Goal: Check status

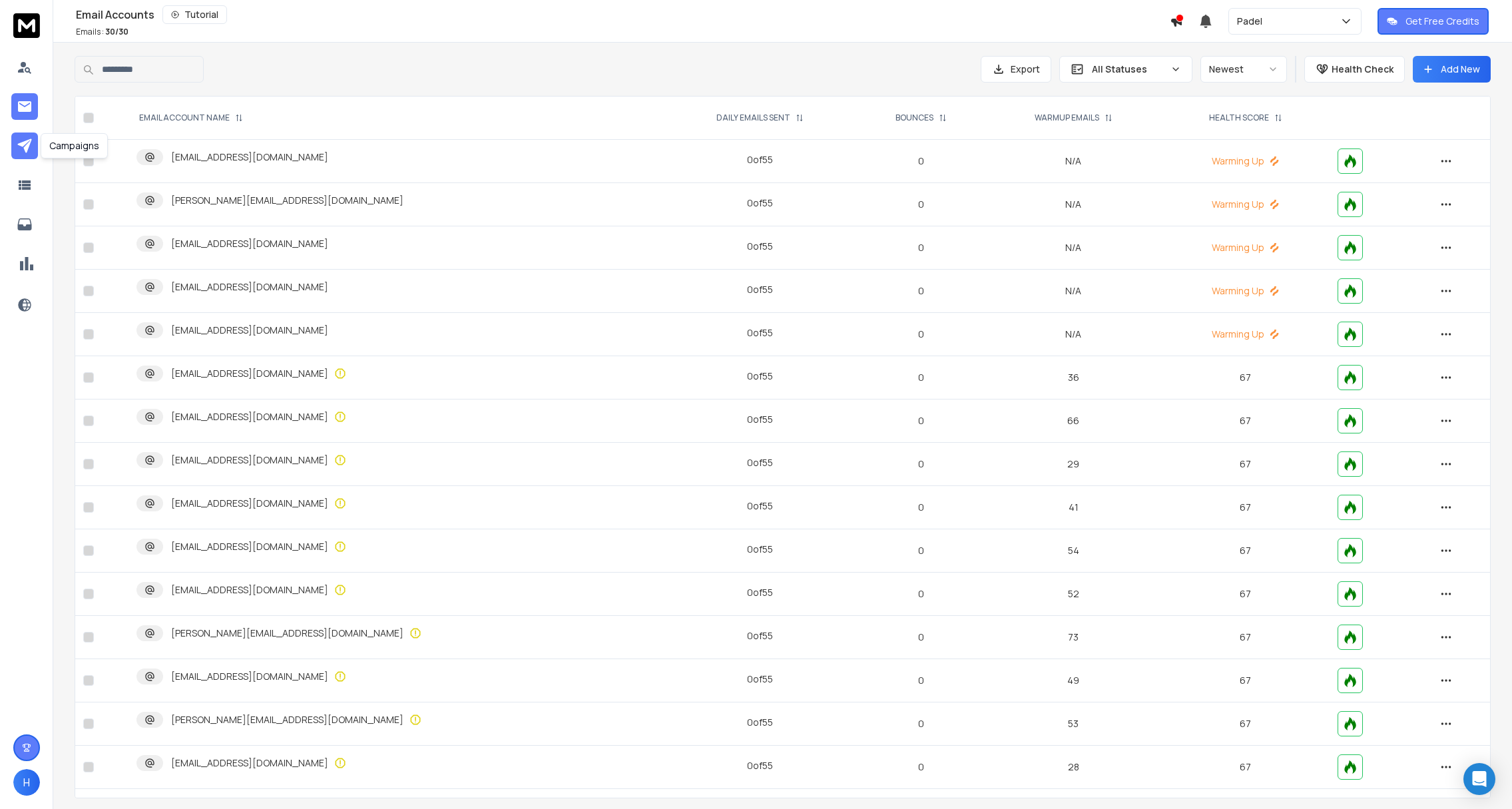
click at [12, 147] on link at bounding box center [25, 145] width 27 height 27
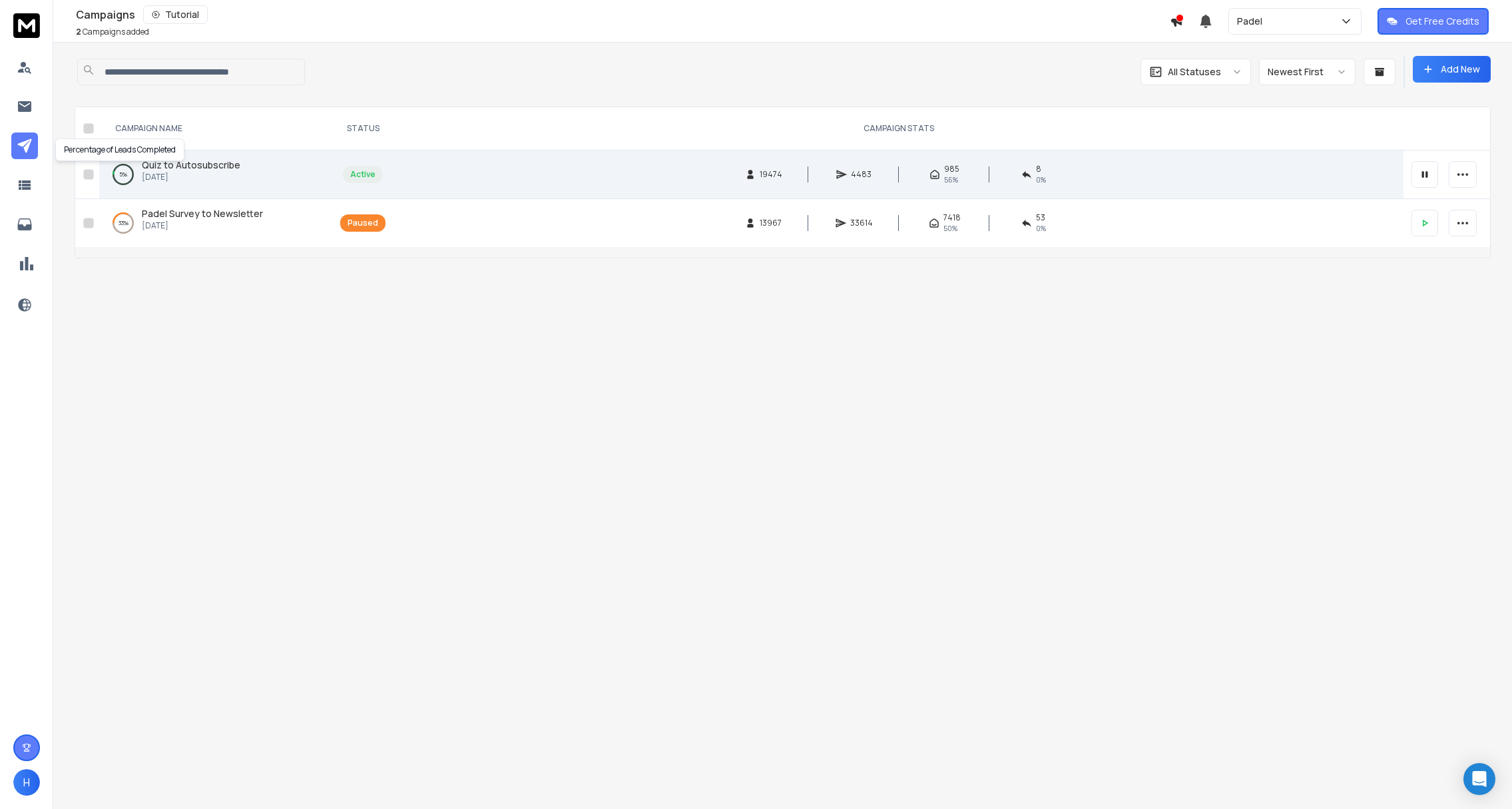
click at [142, 162] on span "Quiz to Autosubscribe" at bounding box center [191, 164] width 98 height 13
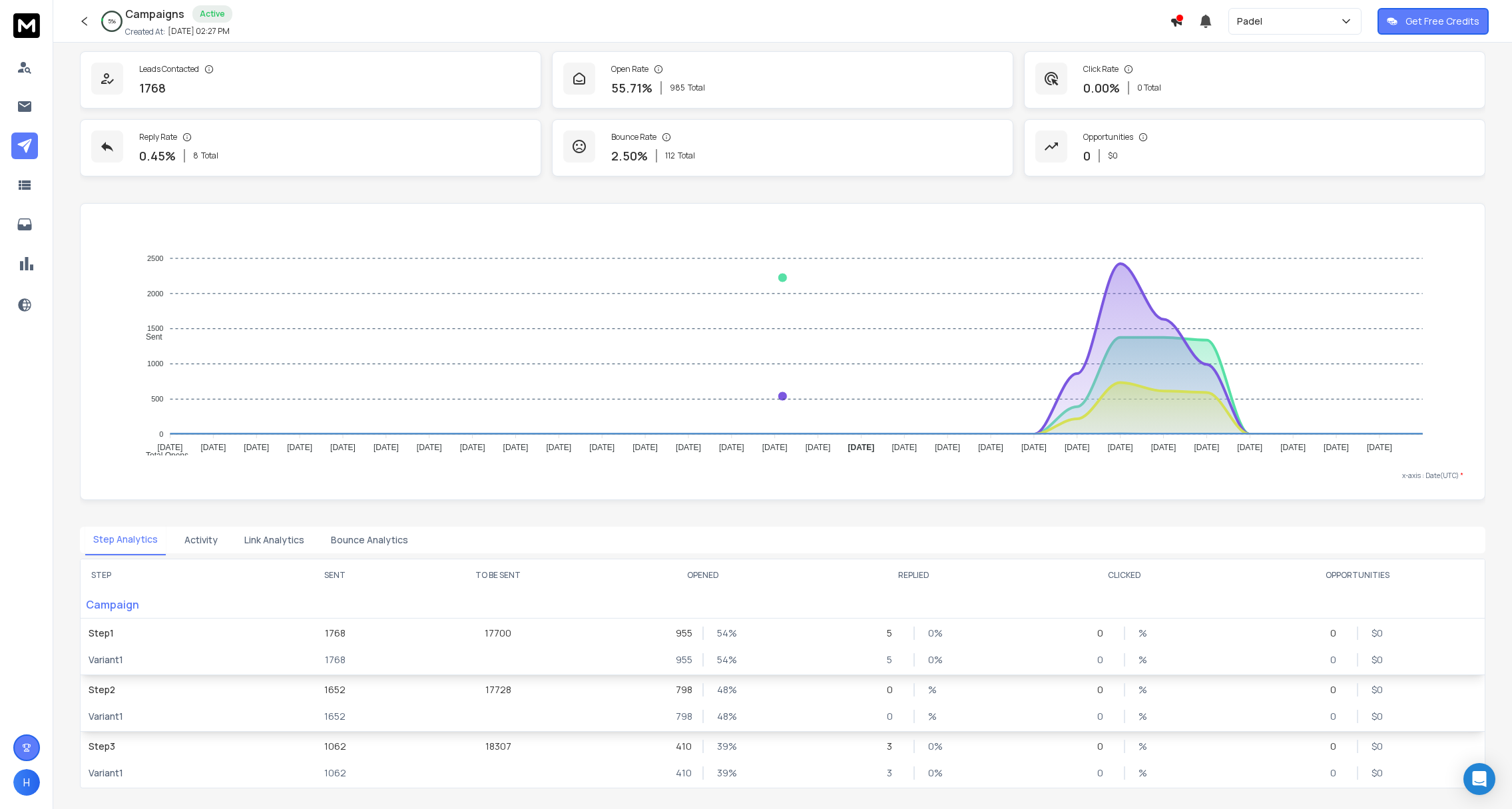
scroll to position [150, 0]
